Goal: Find specific page/section: Find specific page/section

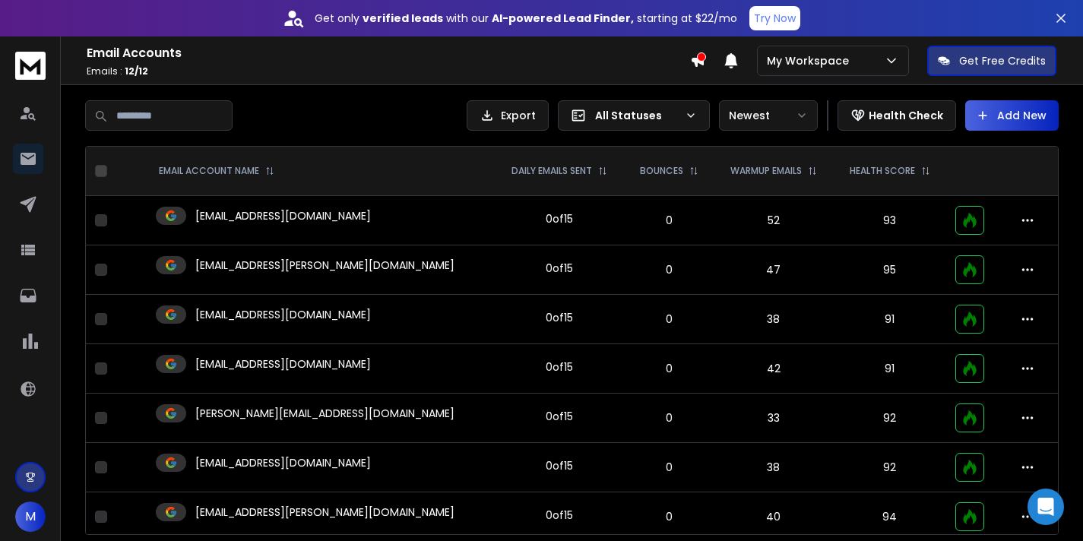
click at [366, 354] on td "[EMAIL_ADDRESS][DOMAIN_NAME]" at bounding box center [321, 368] width 348 height 49
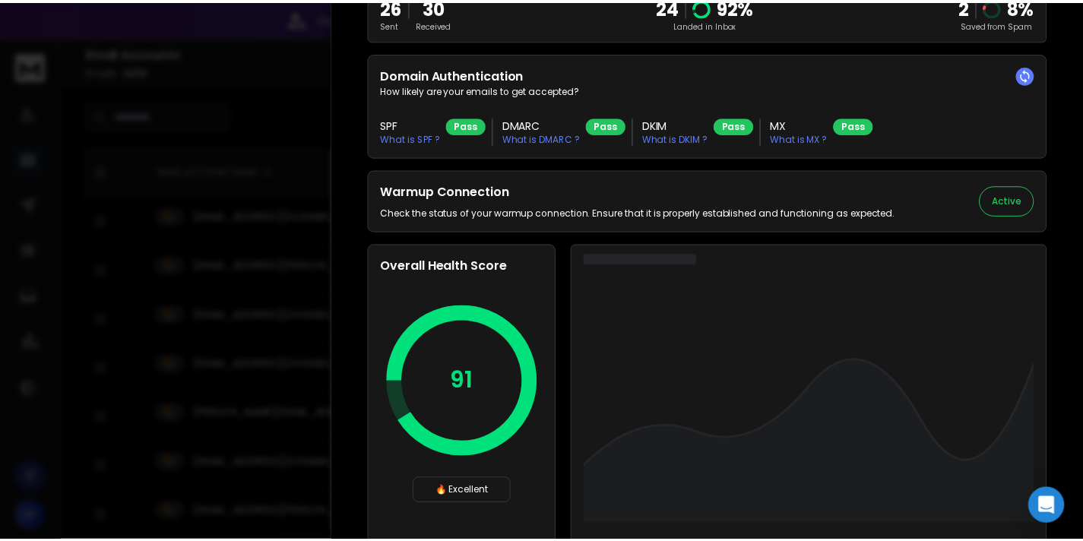
scroll to position [401, 0]
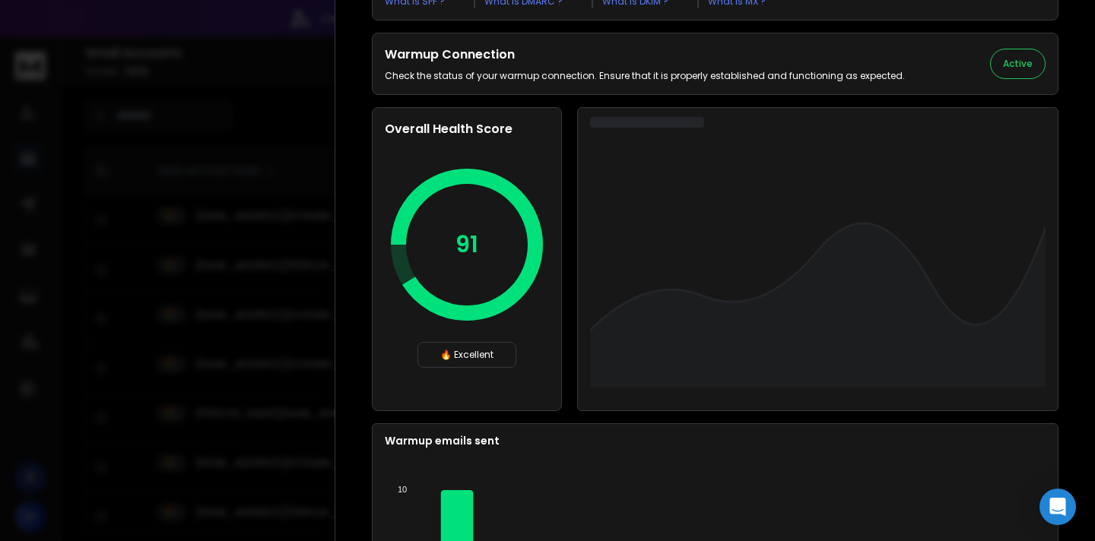
click at [272, 331] on div at bounding box center [547, 270] width 1095 height 541
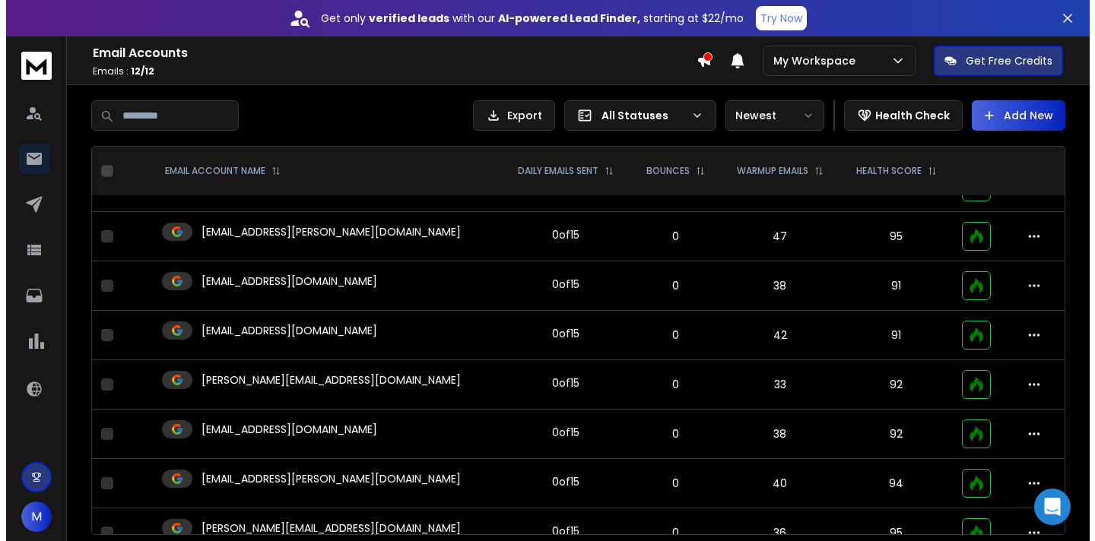
scroll to position [0, 0]
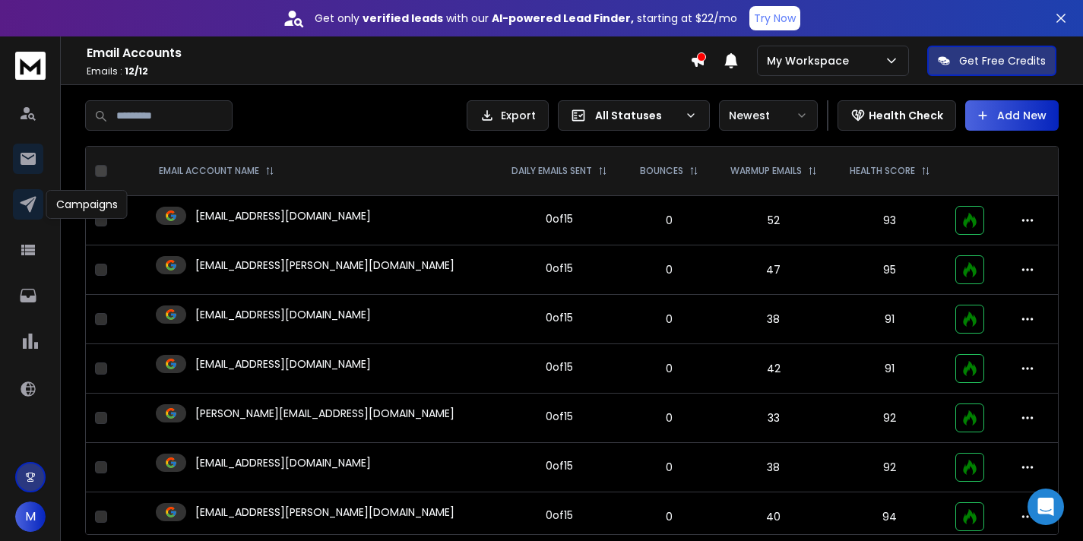
click at [33, 202] on icon at bounding box center [28, 204] width 18 height 18
